Goal: Task Accomplishment & Management: Manage account settings

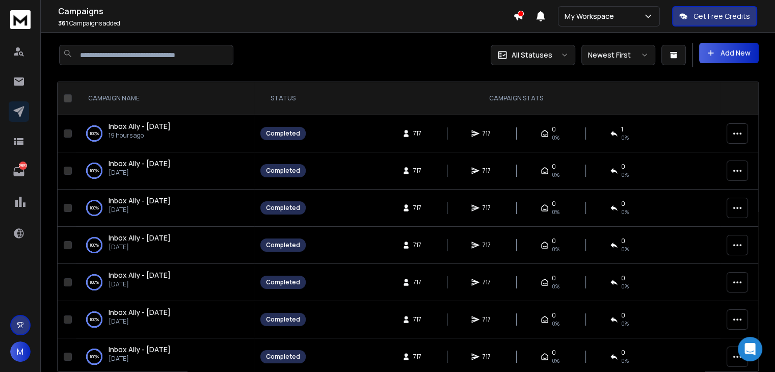
click at [733, 136] on icon "button" at bounding box center [738, 133] width 10 height 10
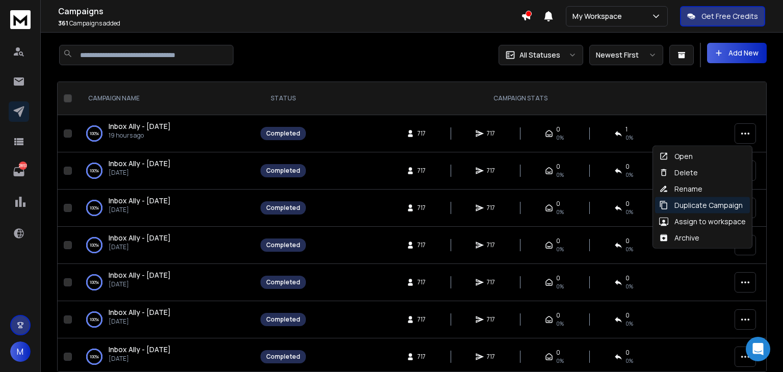
click at [676, 211] on div "Duplicate Campaign" at bounding box center [702, 205] width 95 height 16
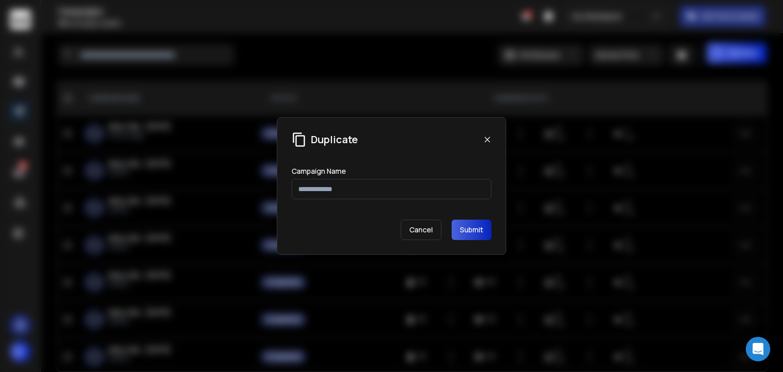
click at [355, 197] on input "text" at bounding box center [392, 189] width 200 height 20
type input "**********"
click at [452, 220] on button "Submit" at bounding box center [472, 230] width 40 height 20
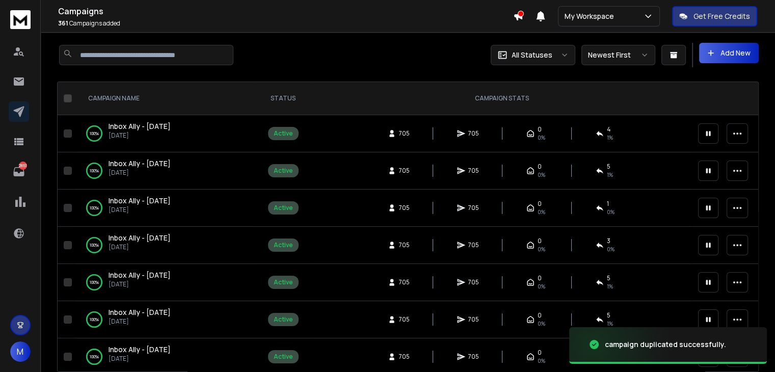
click at [233, 136] on div "100 % Inbox Ally - March 12 6 months ago" at bounding box center [165, 133] width 158 height 24
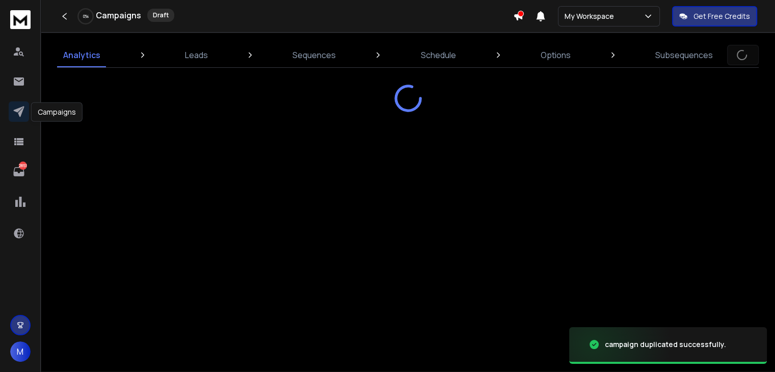
click at [16, 117] on icon at bounding box center [19, 112] width 12 height 12
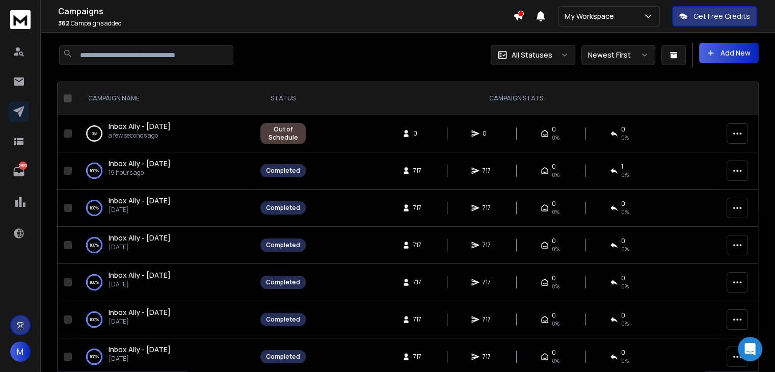
click at [201, 138] on div "0 % Inbox Ally - September 12 a few seconds ago" at bounding box center [165, 133] width 158 height 24
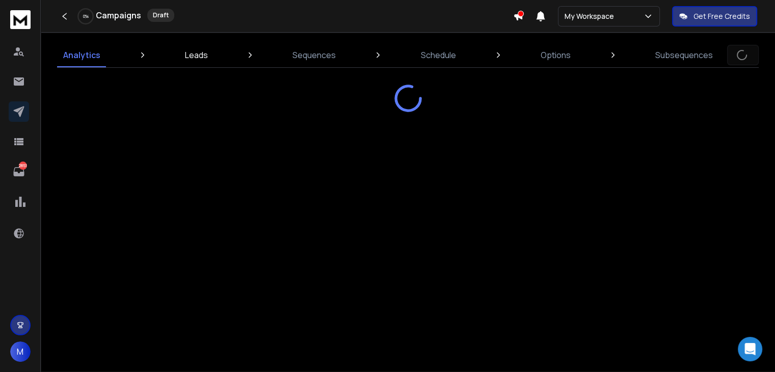
click at [196, 56] on p "Leads" at bounding box center [196, 55] width 23 height 12
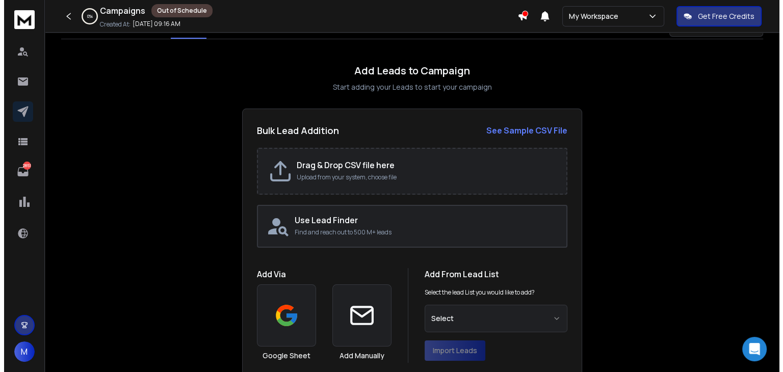
scroll to position [65, 0]
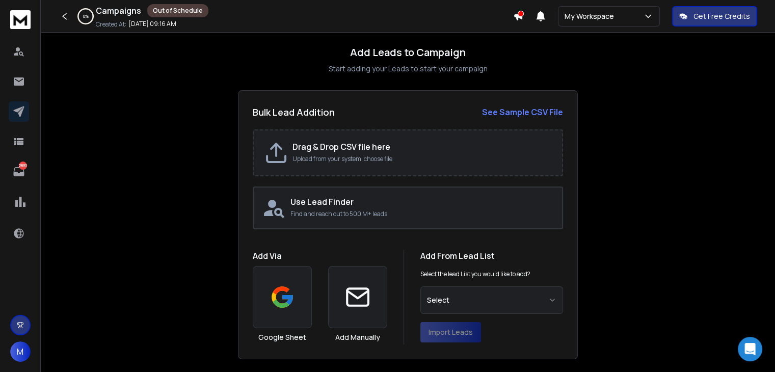
click at [474, 292] on button "Select" at bounding box center [492, 300] width 143 height 28
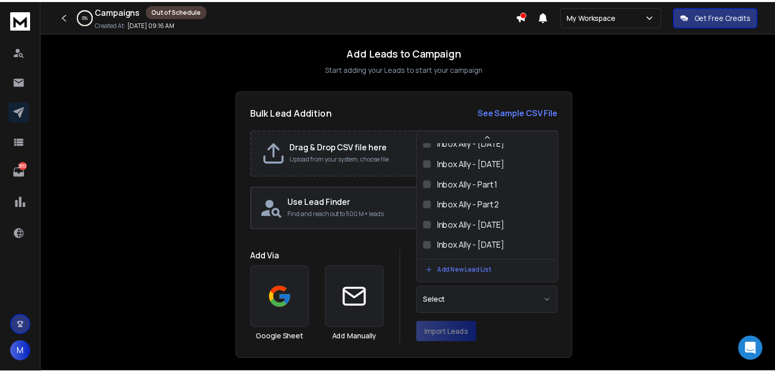
scroll to position [354, 0]
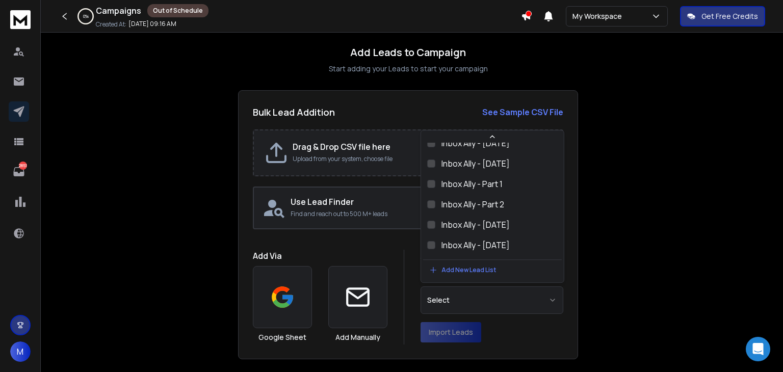
click at [477, 245] on div "Inbox Ally - [DATE]" at bounding box center [475, 245] width 68 height 12
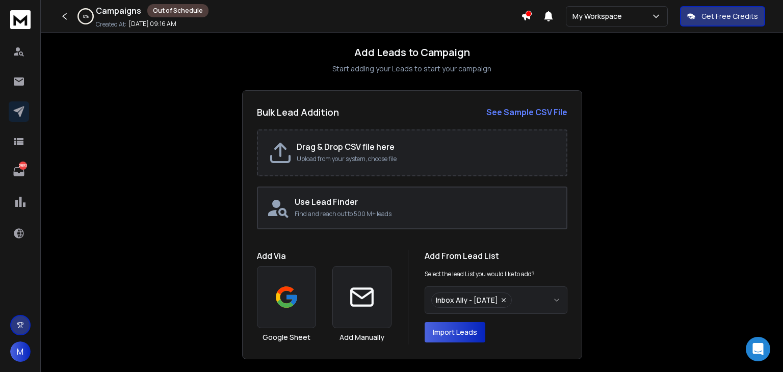
click at [465, 331] on button "Import Leads" at bounding box center [455, 332] width 61 height 20
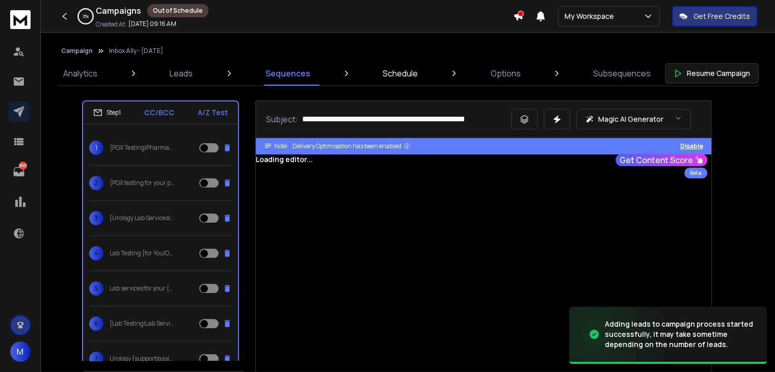
click at [398, 73] on p "Schedule" at bounding box center [400, 73] width 35 height 12
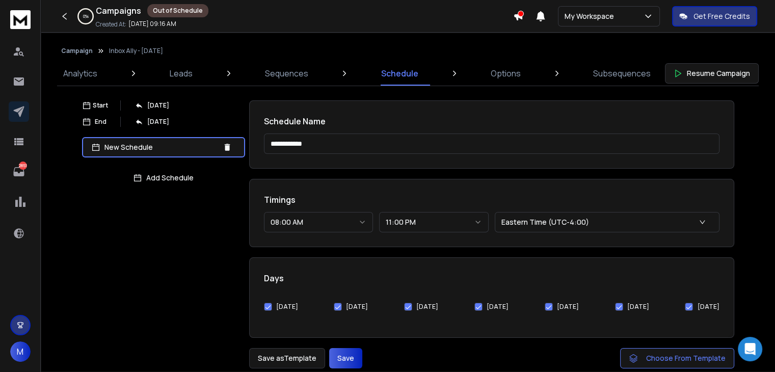
drag, startPoint x: 188, startPoint y: 102, endPoint x: 196, endPoint y: 109, distance: 10.1
click at [169, 102] on p "Thu Sep 11 2025" at bounding box center [158, 105] width 22 height 8
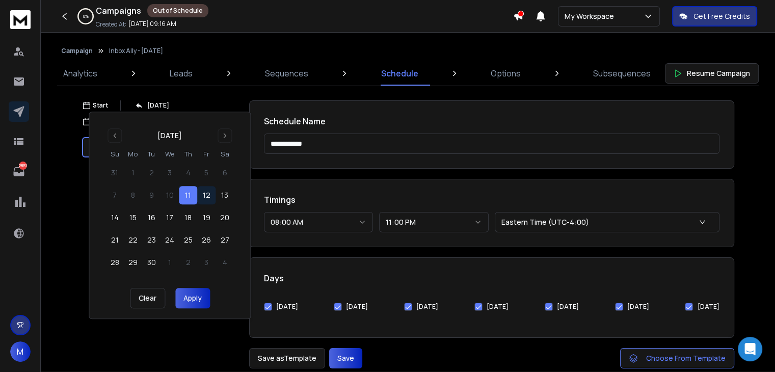
click at [206, 193] on button "12" at bounding box center [206, 195] width 18 height 18
drag, startPoint x: 200, startPoint y: 294, endPoint x: 198, endPoint y: 146, distance: 148.4
click at [199, 294] on button "Apply" at bounding box center [192, 298] width 35 height 20
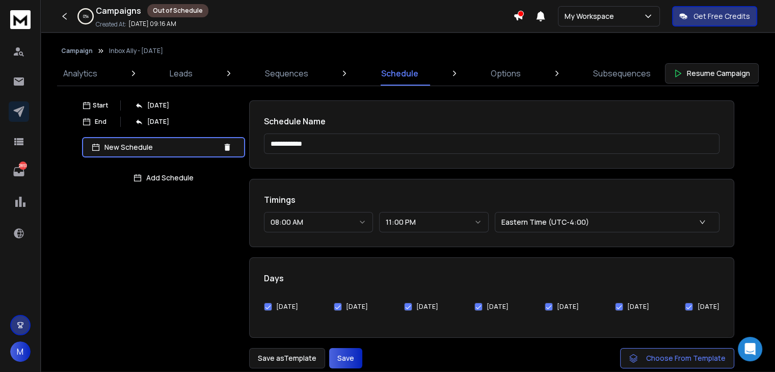
click at [169, 125] on p "Thu Sep 11 2025" at bounding box center [158, 122] width 22 height 8
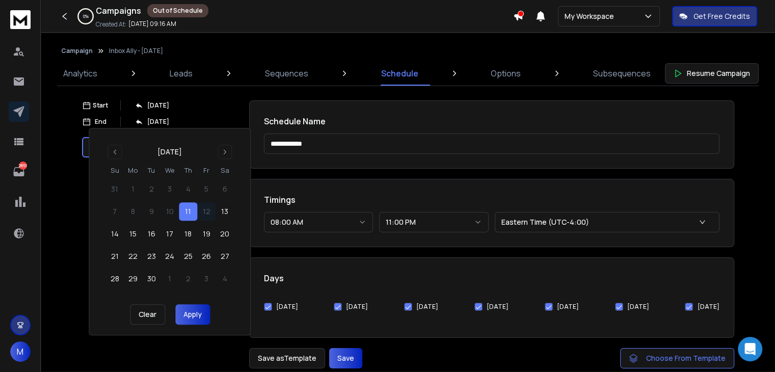
click at [210, 215] on td "12" at bounding box center [206, 211] width 18 height 18
click at [227, 215] on button "13" at bounding box center [225, 211] width 18 height 18
click at [197, 311] on button "Apply" at bounding box center [192, 314] width 35 height 20
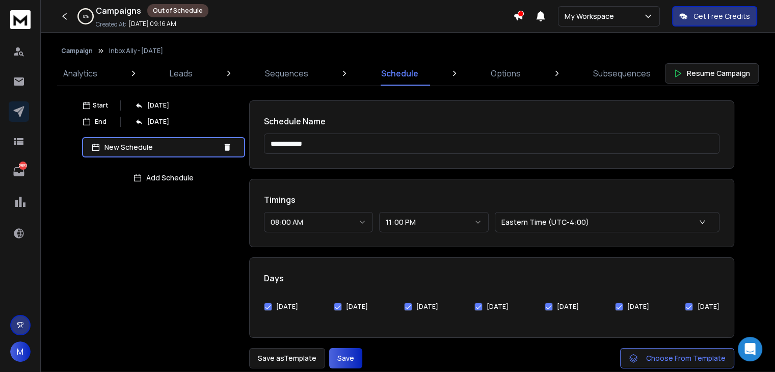
click at [341, 361] on button "Save" at bounding box center [345, 358] width 33 height 20
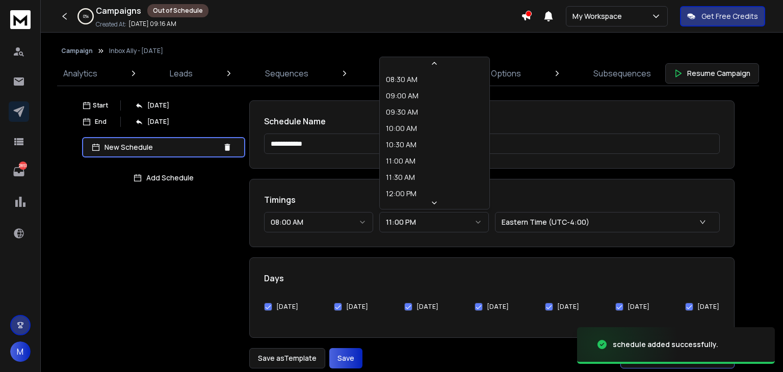
click at [423, 223] on button "11:00 PM" at bounding box center [434, 222] width 110 height 20
select select "********"
drag, startPoint x: 415, startPoint y: 93, endPoint x: 416, endPoint y: 116, distance: 22.9
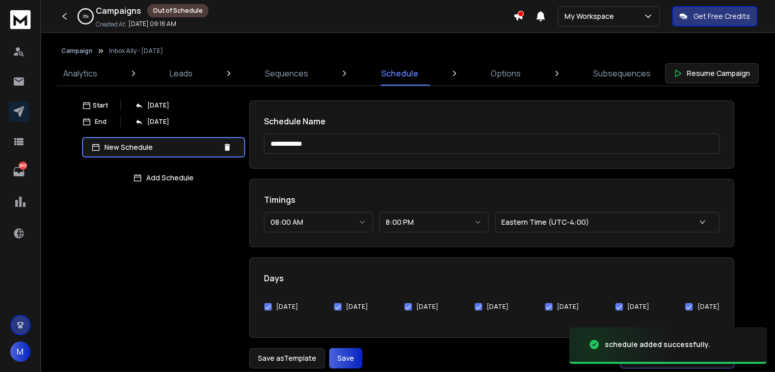
click at [348, 354] on button "Save" at bounding box center [345, 358] width 33 height 20
click at [513, 73] on p "Options" at bounding box center [506, 73] width 30 height 12
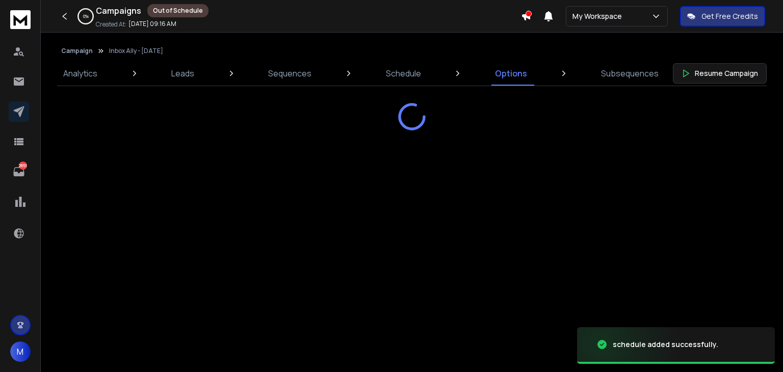
select select "*"
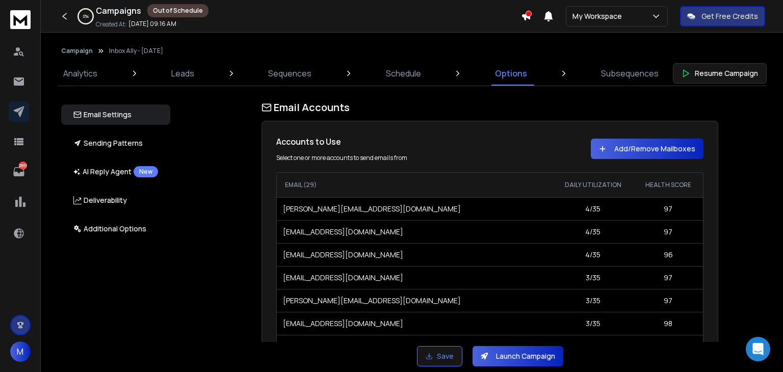
click at [629, 152] on button "Add/Remove Mailboxes" at bounding box center [647, 149] width 113 height 20
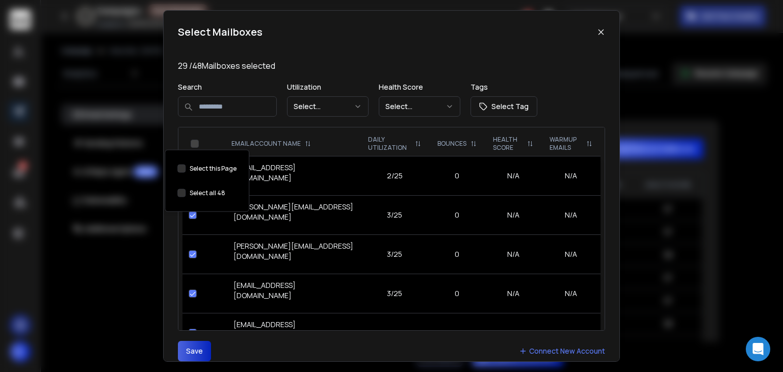
click at [194, 144] on button "Select this Page" at bounding box center [195, 144] width 8 height 8
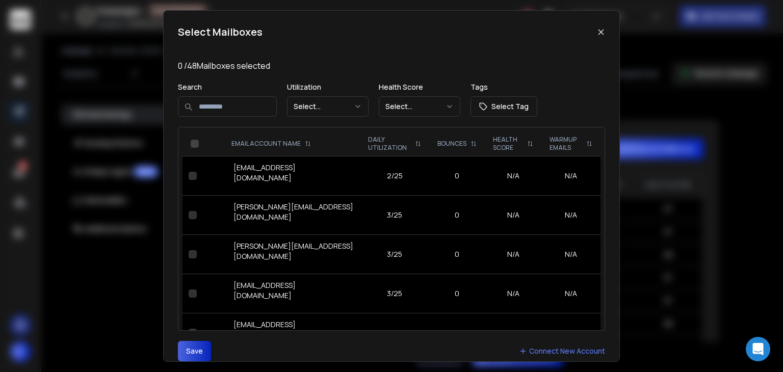
click at [194, 144] on button "button" at bounding box center [195, 144] width 8 height 8
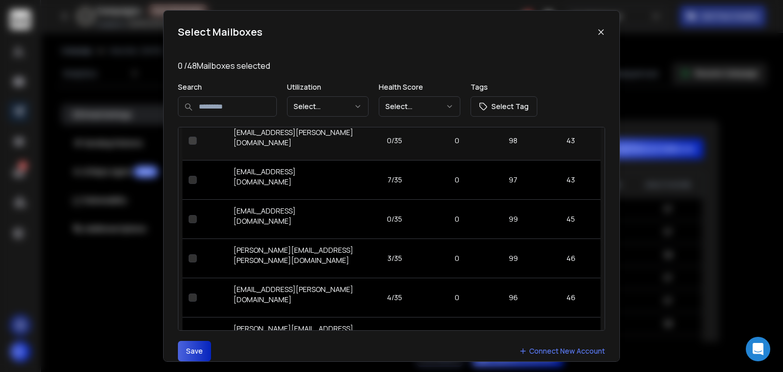
scroll to position [1423, 0]
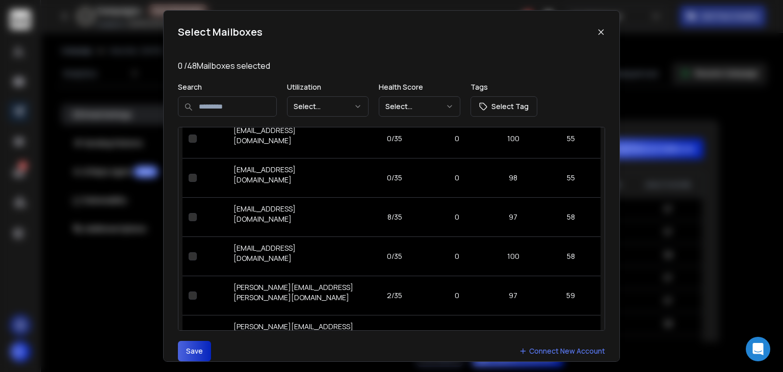
click at [227, 109] on input at bounding box center [227, 106] width 99 height 20
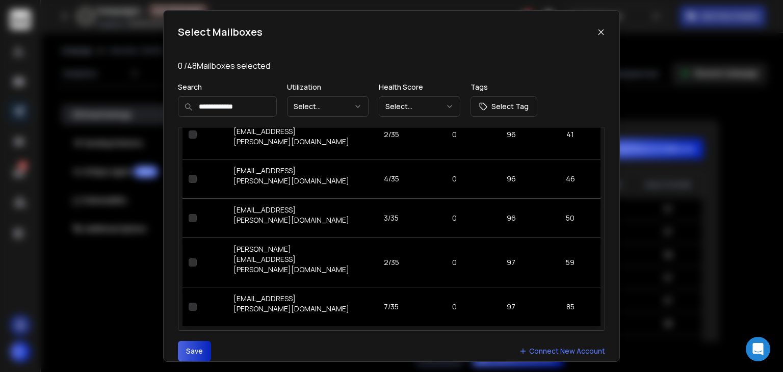
scroll to position [7, 0]
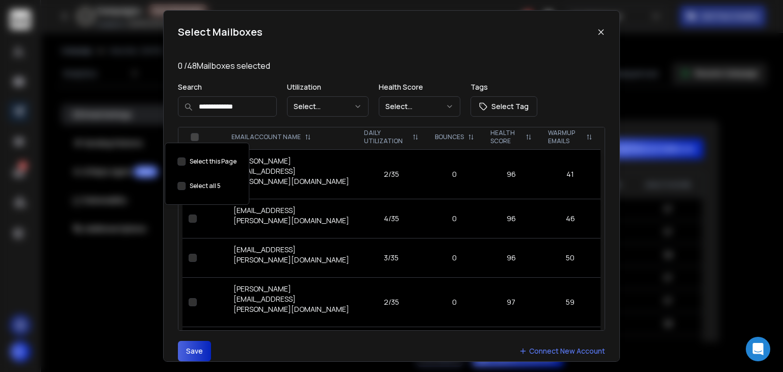
click at [192, 136] on button "Select this Page" at bounding box center [195, 137] width 8 height 8
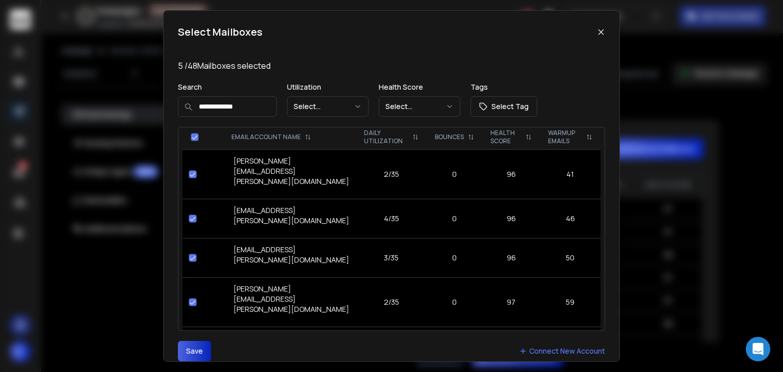
click at [255, 100] on input "**********" at bounding box center [227, 106] width 99 height 20
click at [252, 103] on input "**********" at bounding box center [227, 106] width 99 height 20
click at [227, 109] on input "**********" at bounding box center [227, 106] width 99 height 20
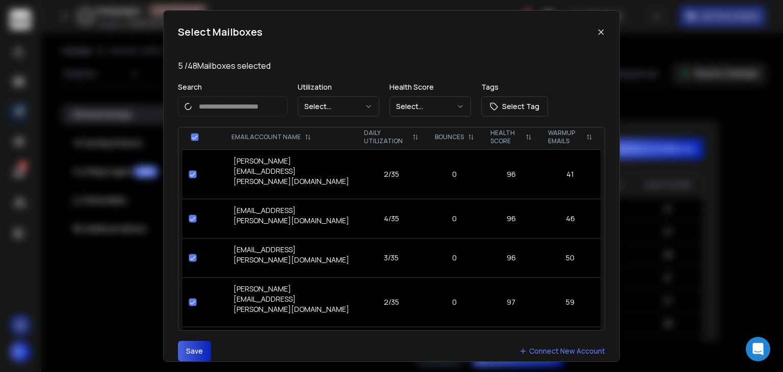
scroll to position [0, 0]
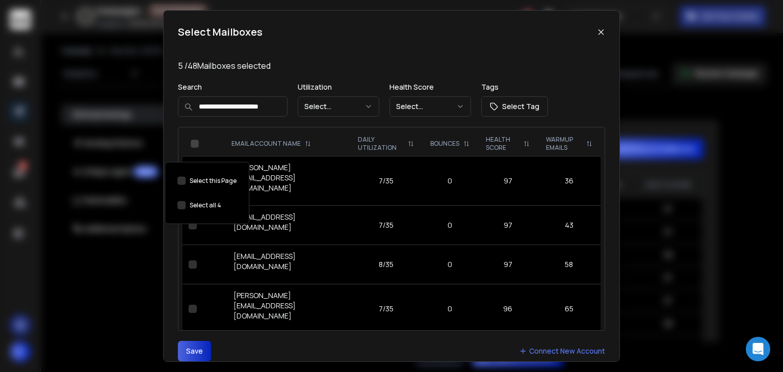
click at [194, 148] on button "Select this Page" at bounding box center [195, 144] width 8 height 8
drag, startPoint x: 272, startPoint y: 118, endPoint x: 323, endPoint y: 116, distance: 51.5
click at [323, 116] on div "**********" at bounding box center [391, 99] width 427 height 35
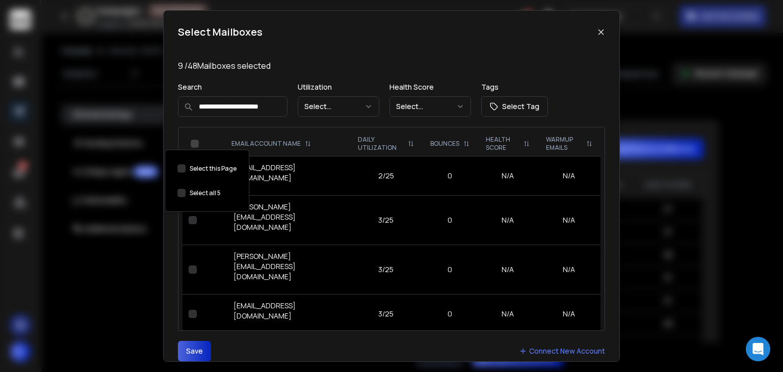
click at [198, 143] on button "Select this Page" at bounding box center [195, 144] width 8 height 8
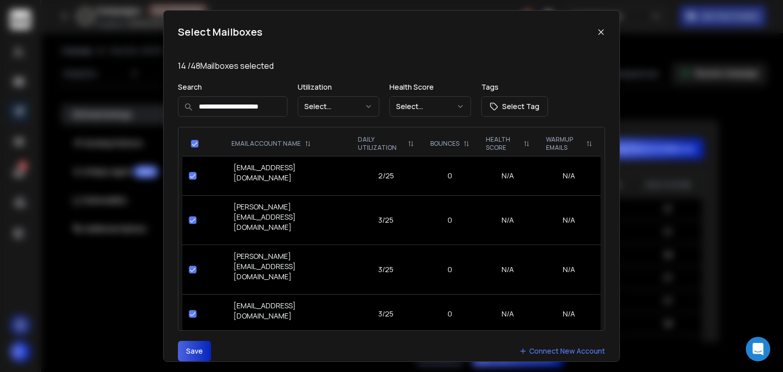
click at [262, 101] on input "**********" at bounding box center [233, 106] width 110 height 20
drag, startPoint x: 279, startPoint y: 107, endPoint x: 243, endPoint y: 111, distance: 36.9
click at [243, 111] on input "**********" at bounding box center [233, 106] width 110 height 20
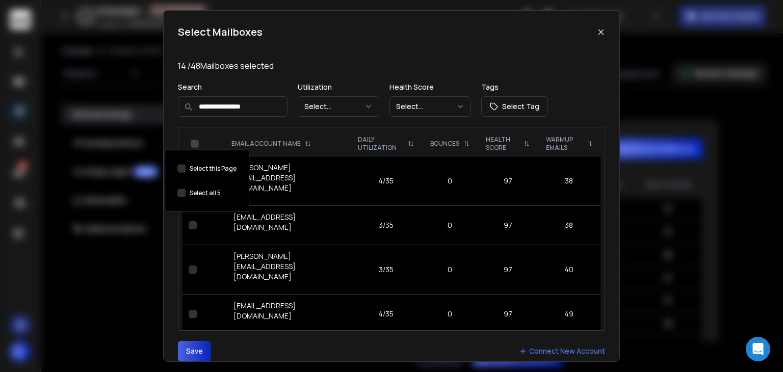
click at [194, 145] on button "Select this Page" at bounding box center [195, 144] width 8 height 8
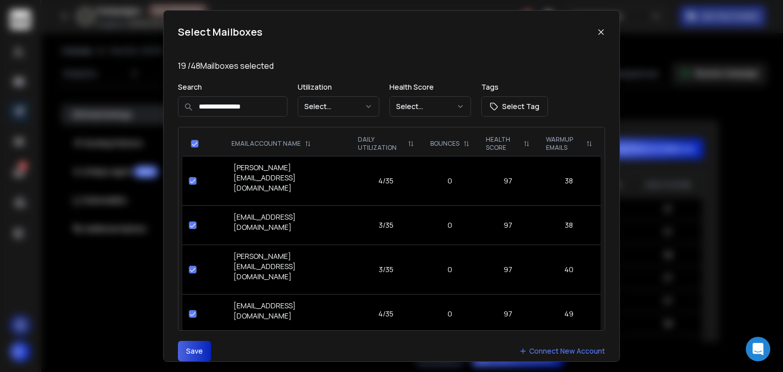
drag, startPoint x: 265, startPoint y: 105, endPoint x: 244, endPoint y: 113, distance: 22.4
click at [244, 113] on input "**********" at bounding box center [233, 106] width 110 height 20
type input "**********"
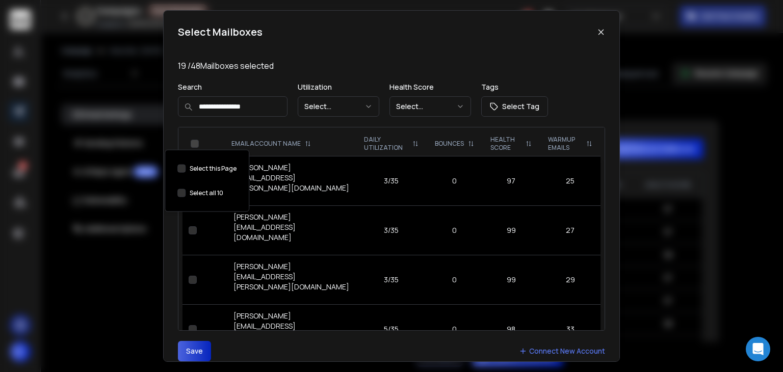
click at [194, 143] on button "Select this Page" at bounding box center [195, 144] width 8 height 8
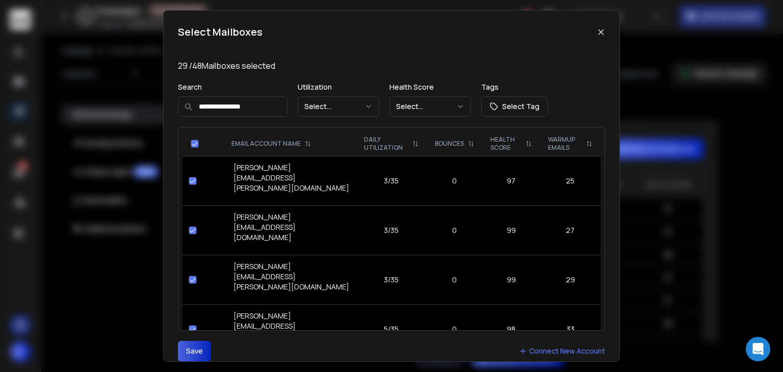
click at [206, 341] on button "Save" at bounding box center [194, 351] width 33 height 20
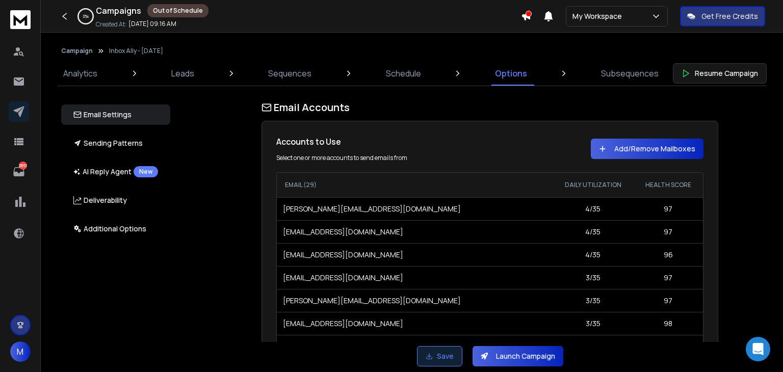
click at [441, 352] on button "Save" at bounding box center [439, 356] width 45 height 20
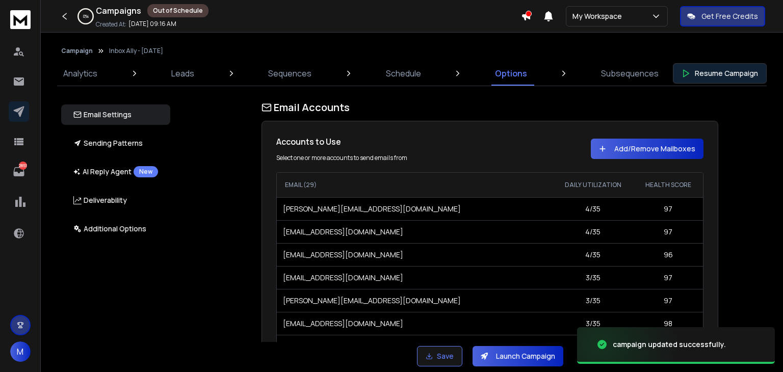
click at [706, 74] on button "Resume Campaign" at bounding box center [720, 73] width 94 height 20
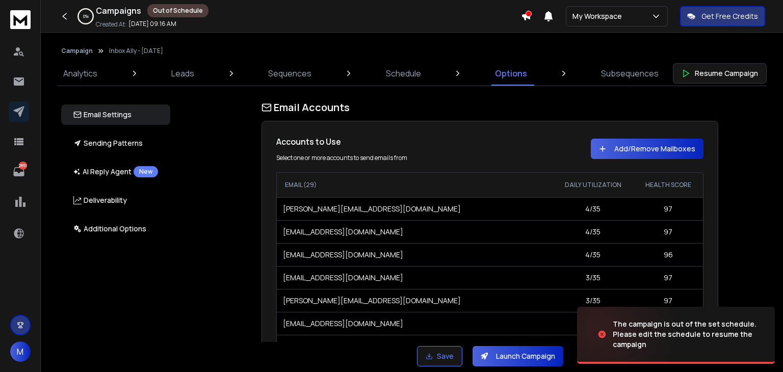
click at [451, 351] on button "Save" at bounding box center [439, 356] width 45 height 20
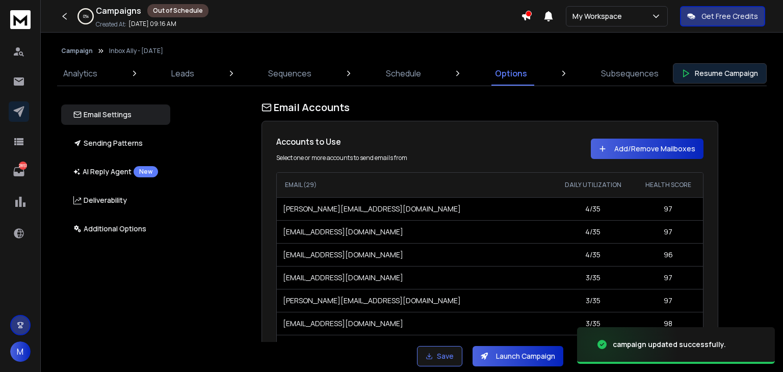
click at [717, 71] on button "Resume Campaign" at bounding box center [720, 73] width 94 height 20
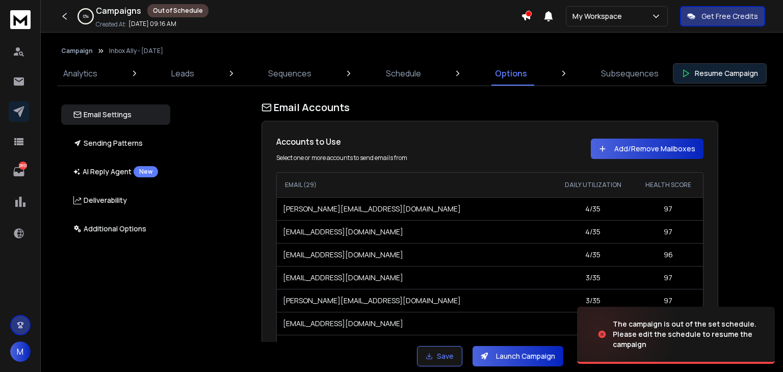
click at [717, 71] on button "Resume Campaign" at bounding box center [720, 73] width 94 height 20
click at [86, 77] on p "Analytics" at bounding box center [80, 73] width 34 height 12
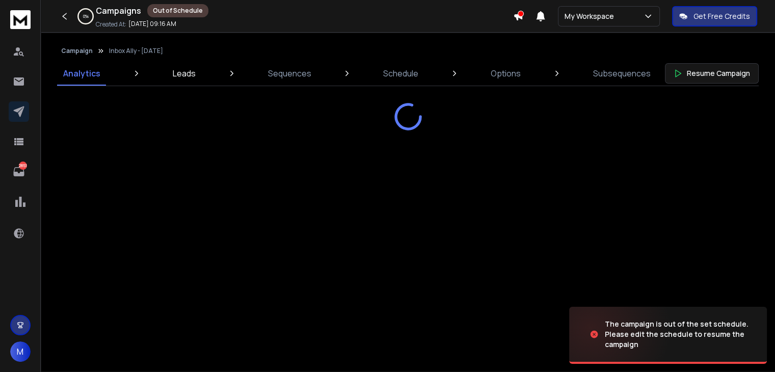
click at [190, 75] on p "Leads" at bounding box center [184, 73] width 23 height 12
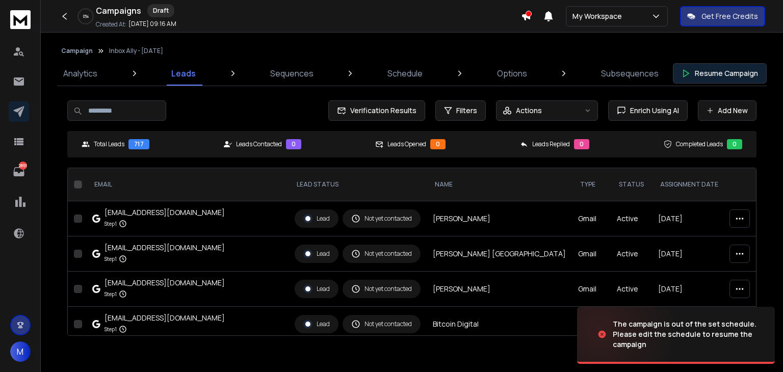
click at [713, 72] on button "Resume Campaign" at bounding box center [720, 73] width 94 height 20
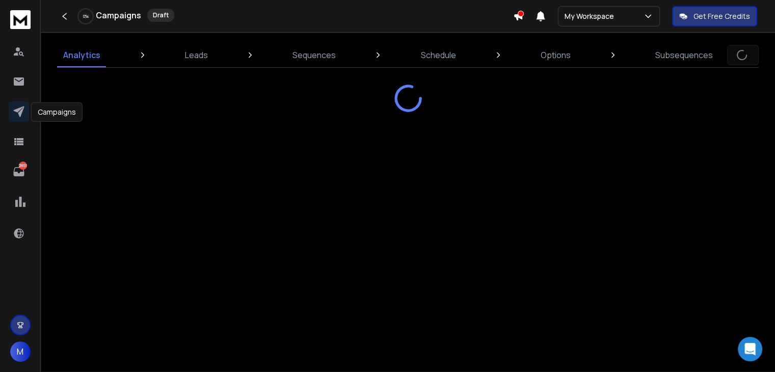
click at [16, 111] on icon at bounding box center [18, 111] width 11 height 11
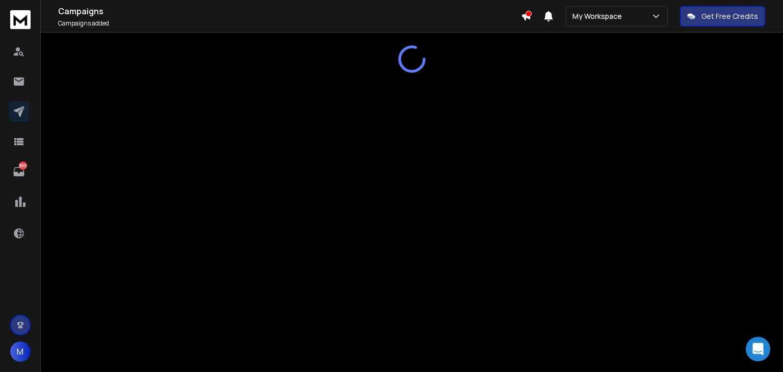
click at [236, 15] on h1 "Campaigns" at bounding box center [289, 11] width 463 height 12
